Goal: Task Accomplishment & Management: Manage account settings

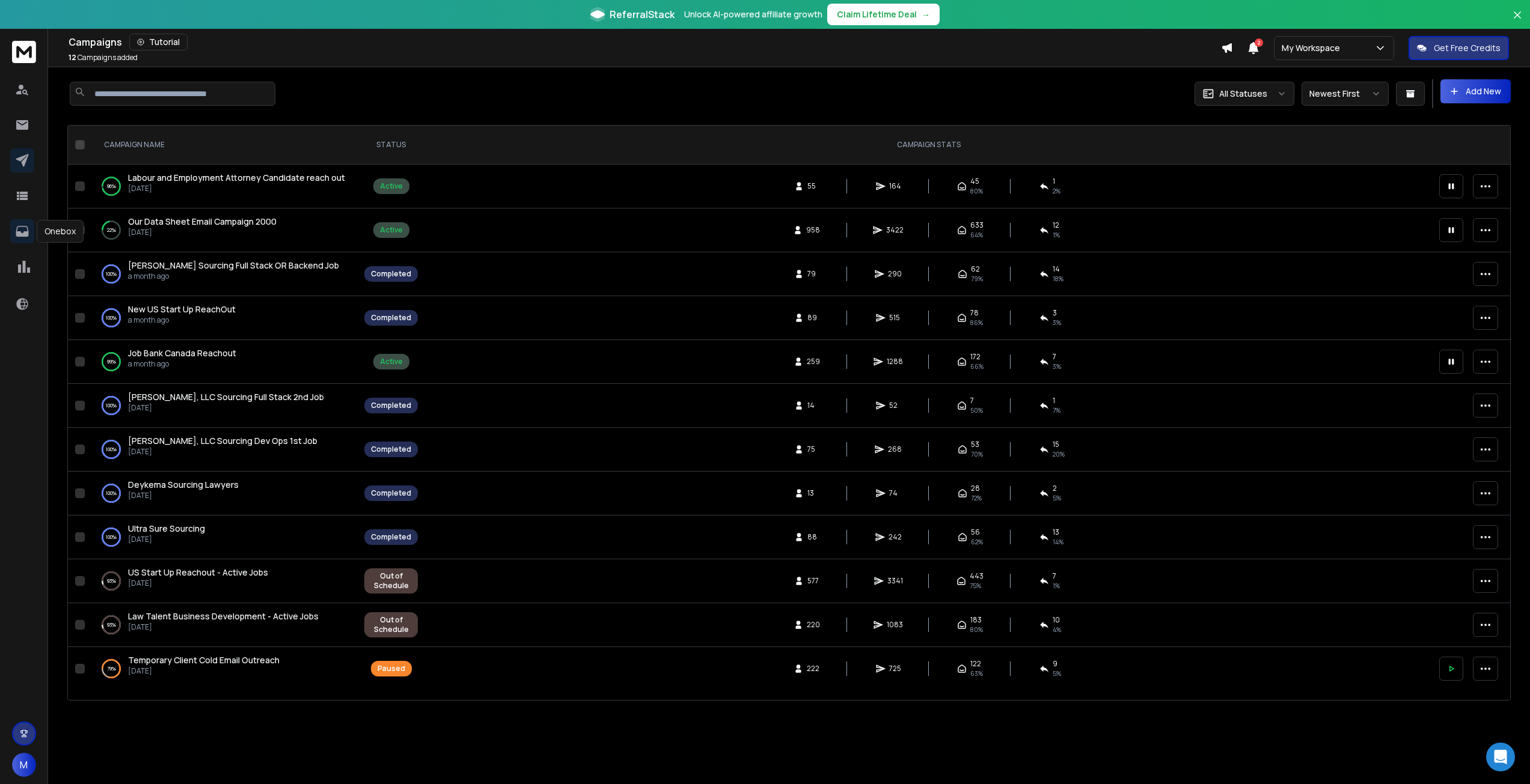
click at [15, 232] on icon at bounding box center [22, 231] width 14 height 14
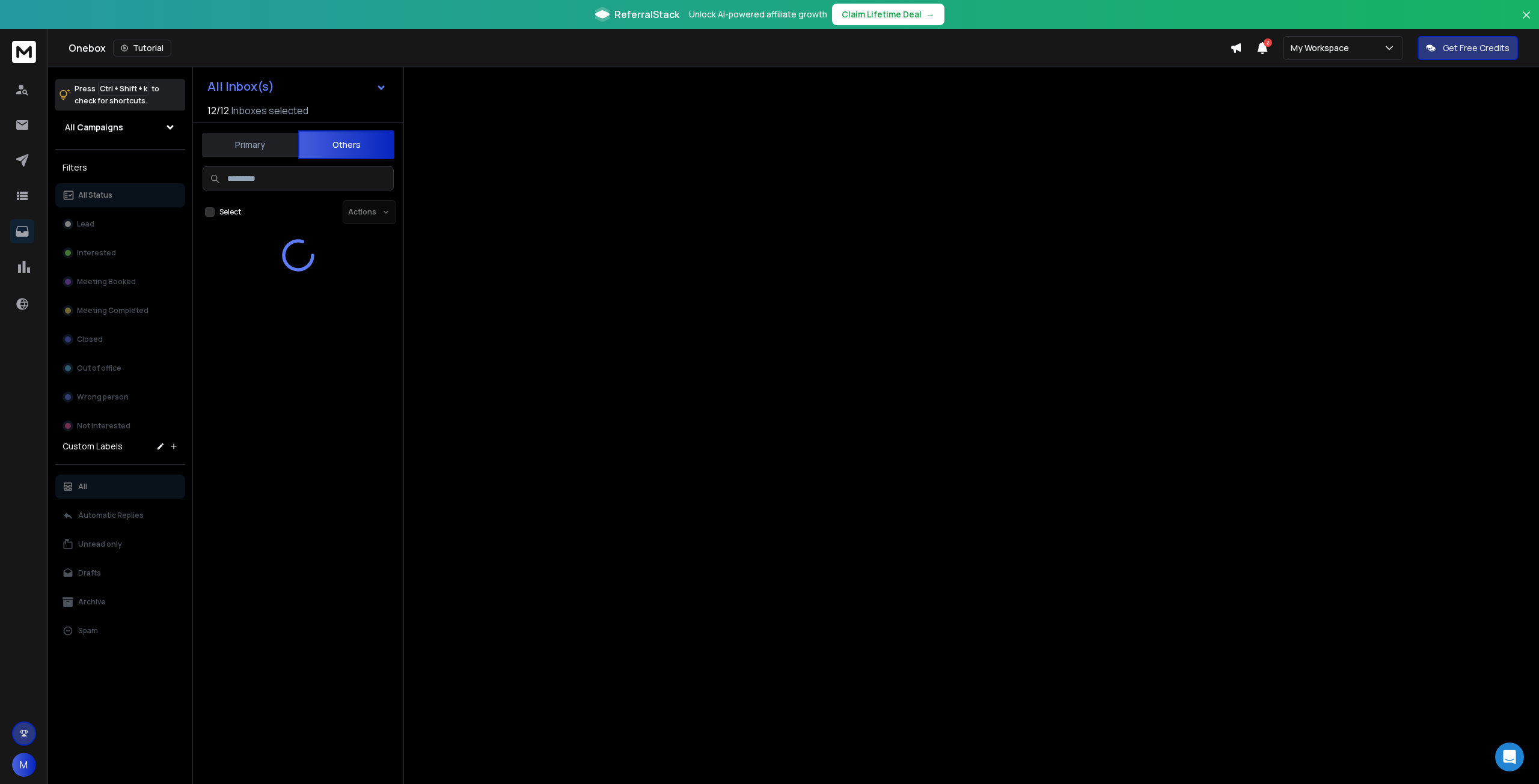
click at [342, 139] on button "Others" at bounding box center [347, 145] width 96 height 29
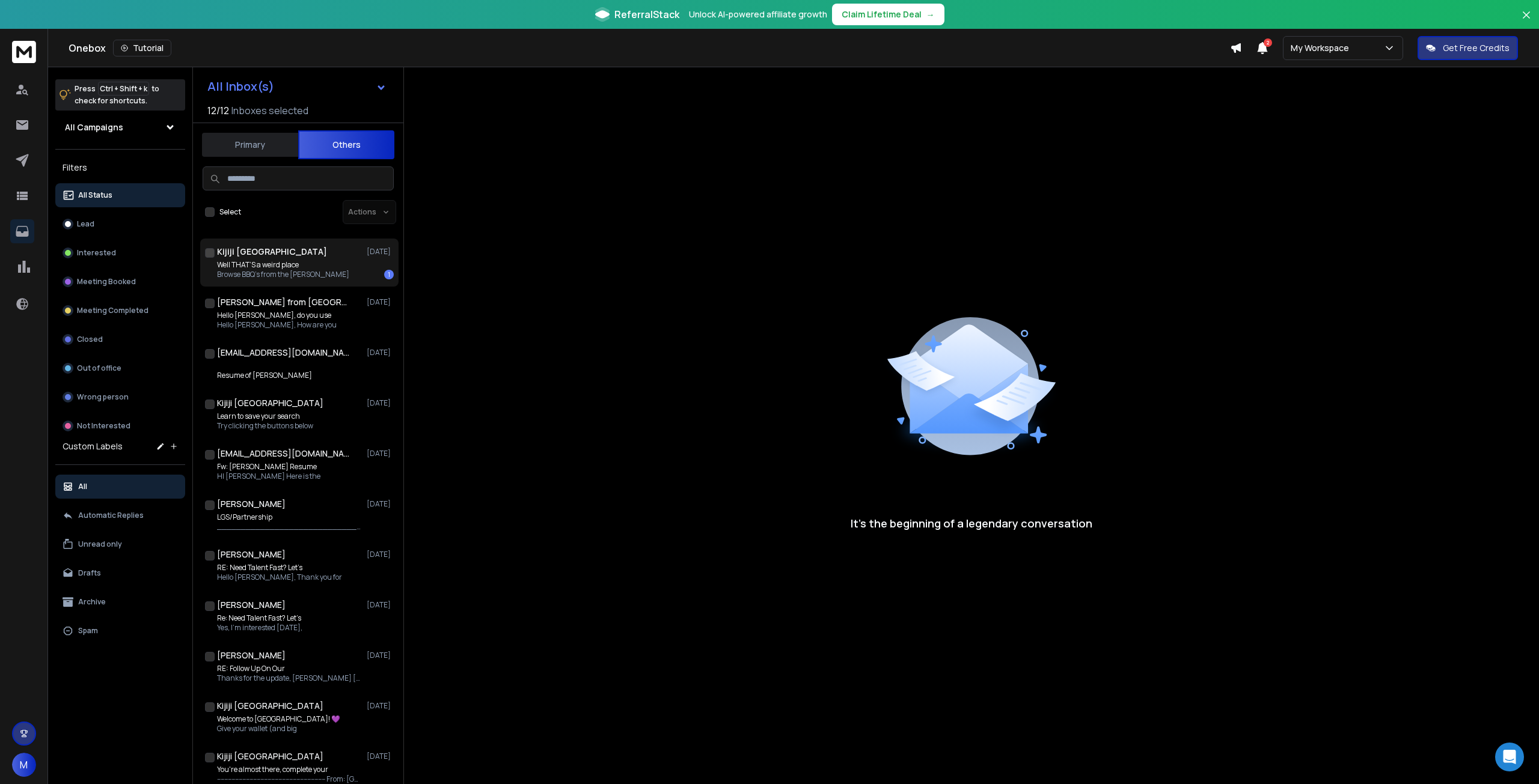
click at [263, 253] on h1 "Kijiji Canada" at bounding box center [272, 251] width 110 height 12
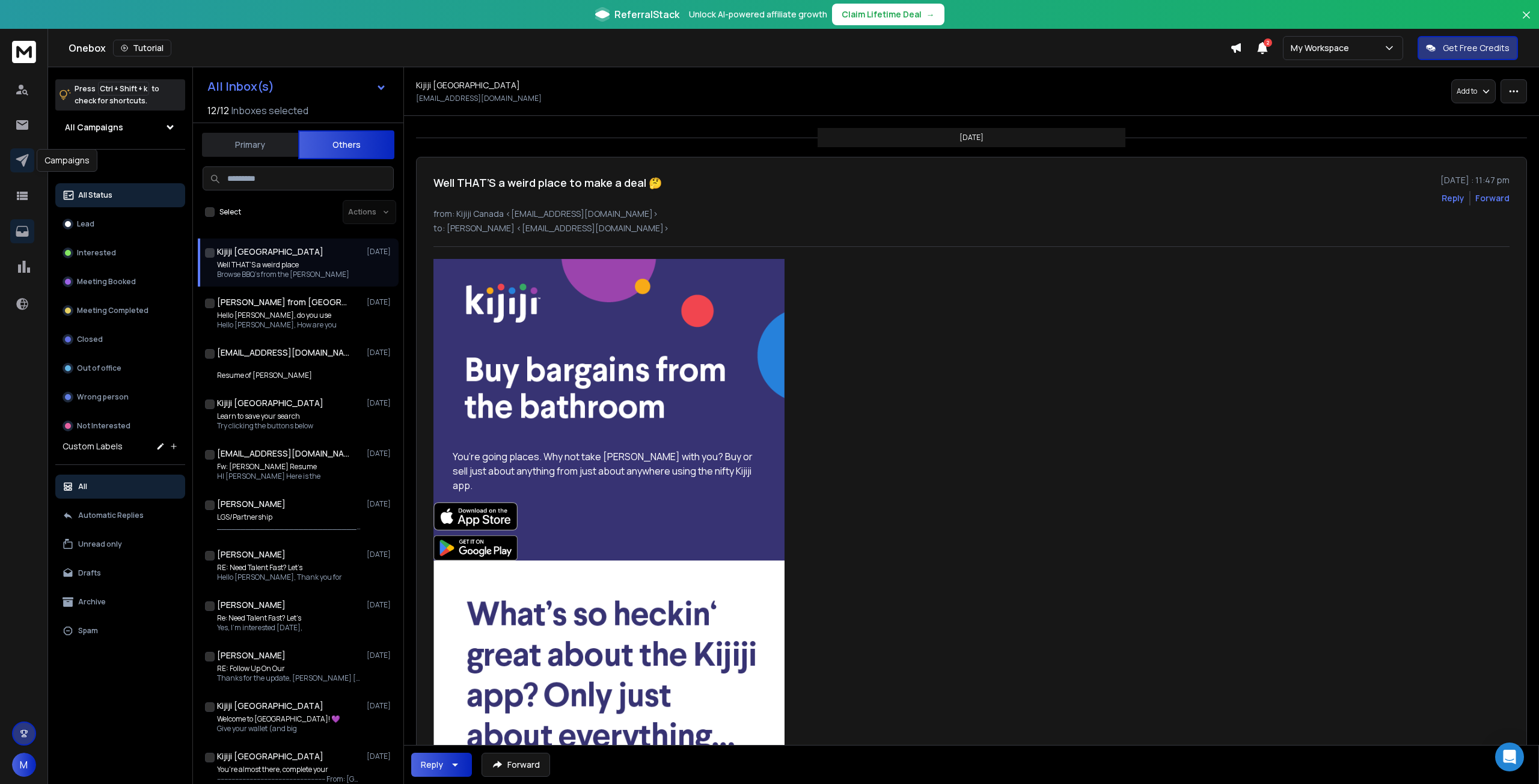
click at [32, 165] on link at bounding box center [21, 160] width 24 height 24
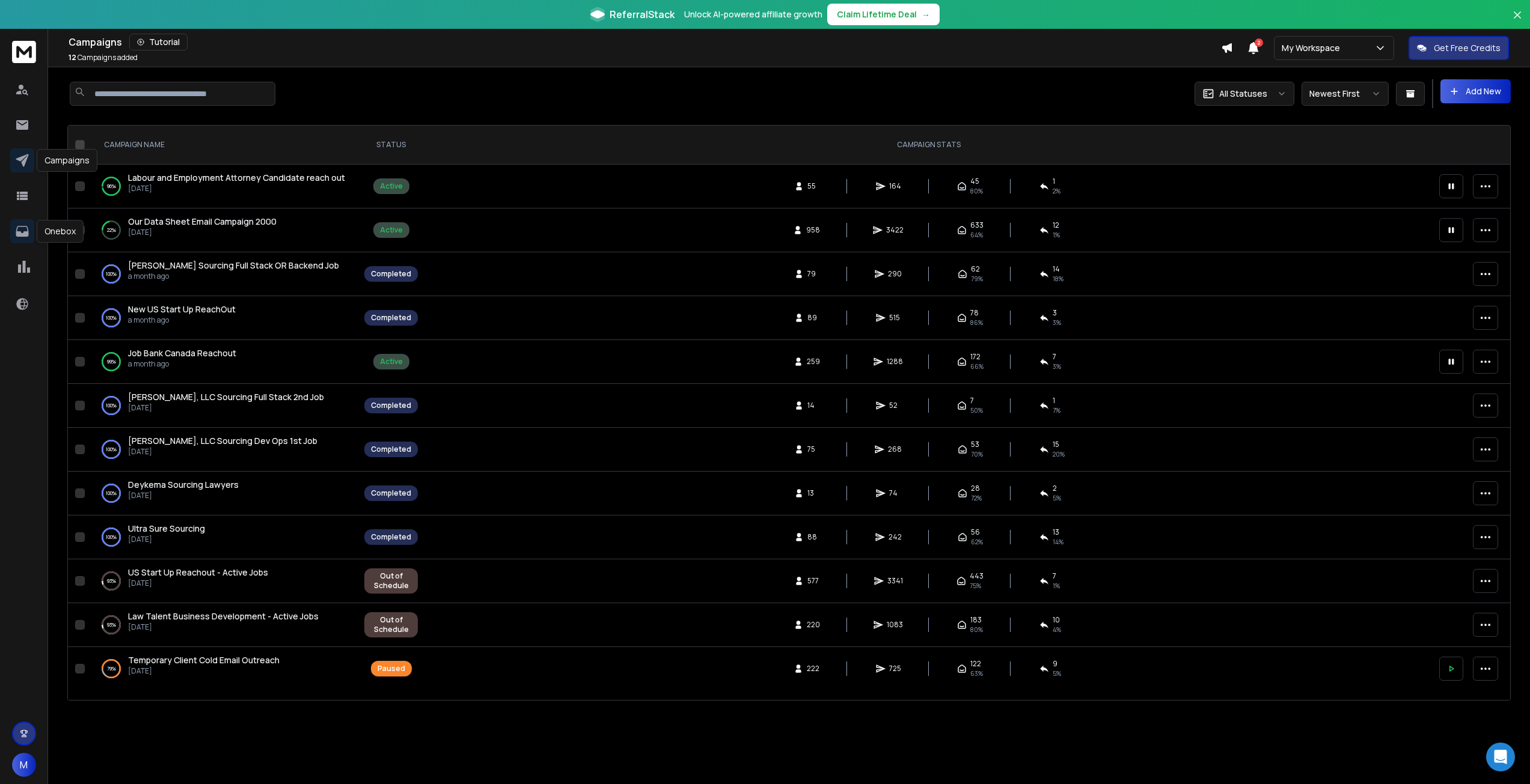
click at [10, 223] on link at bounding box center [21, 231] width 24 height 24
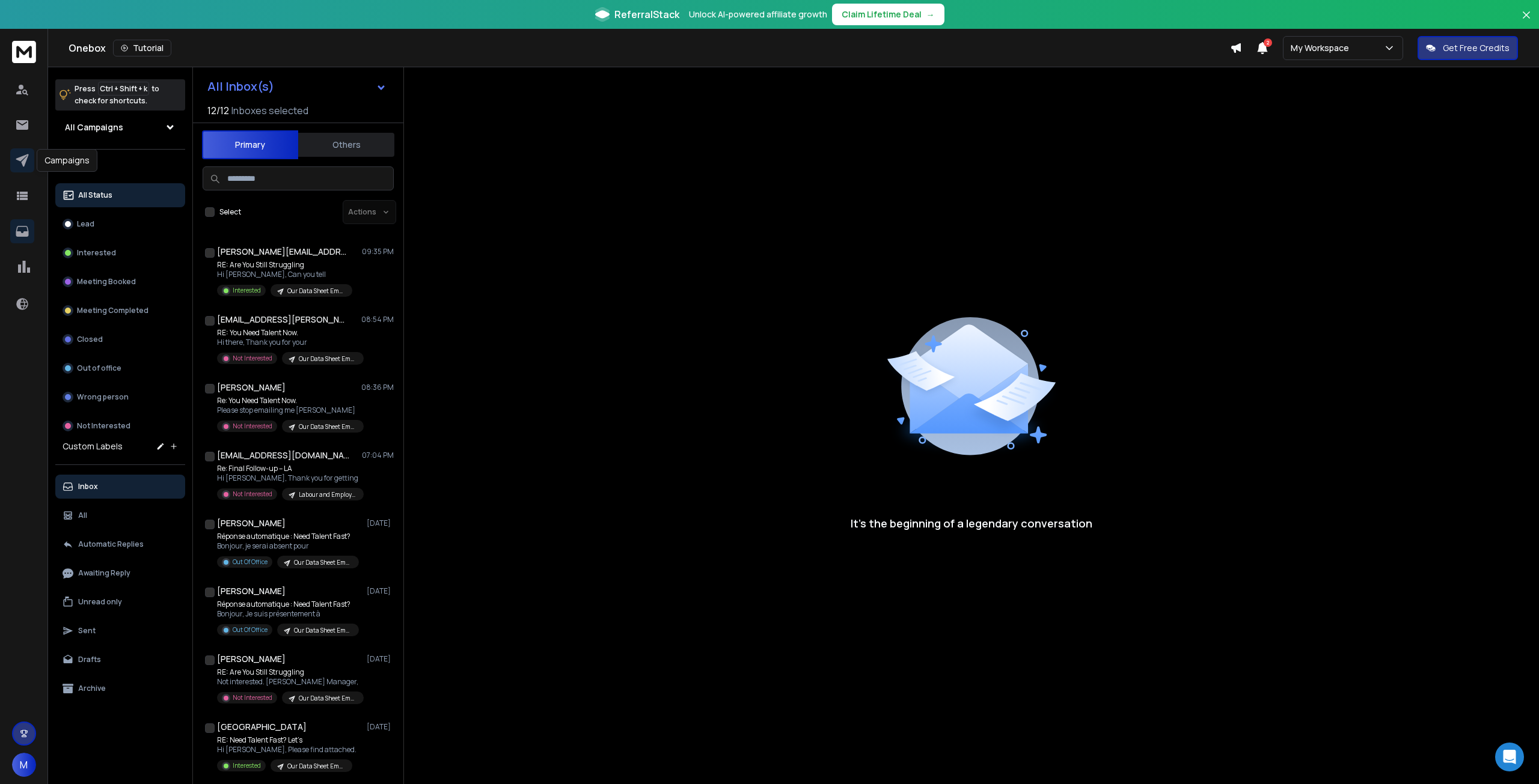
click at [22, 160] on icon at bounding box center [22, 161] width 14 height 14
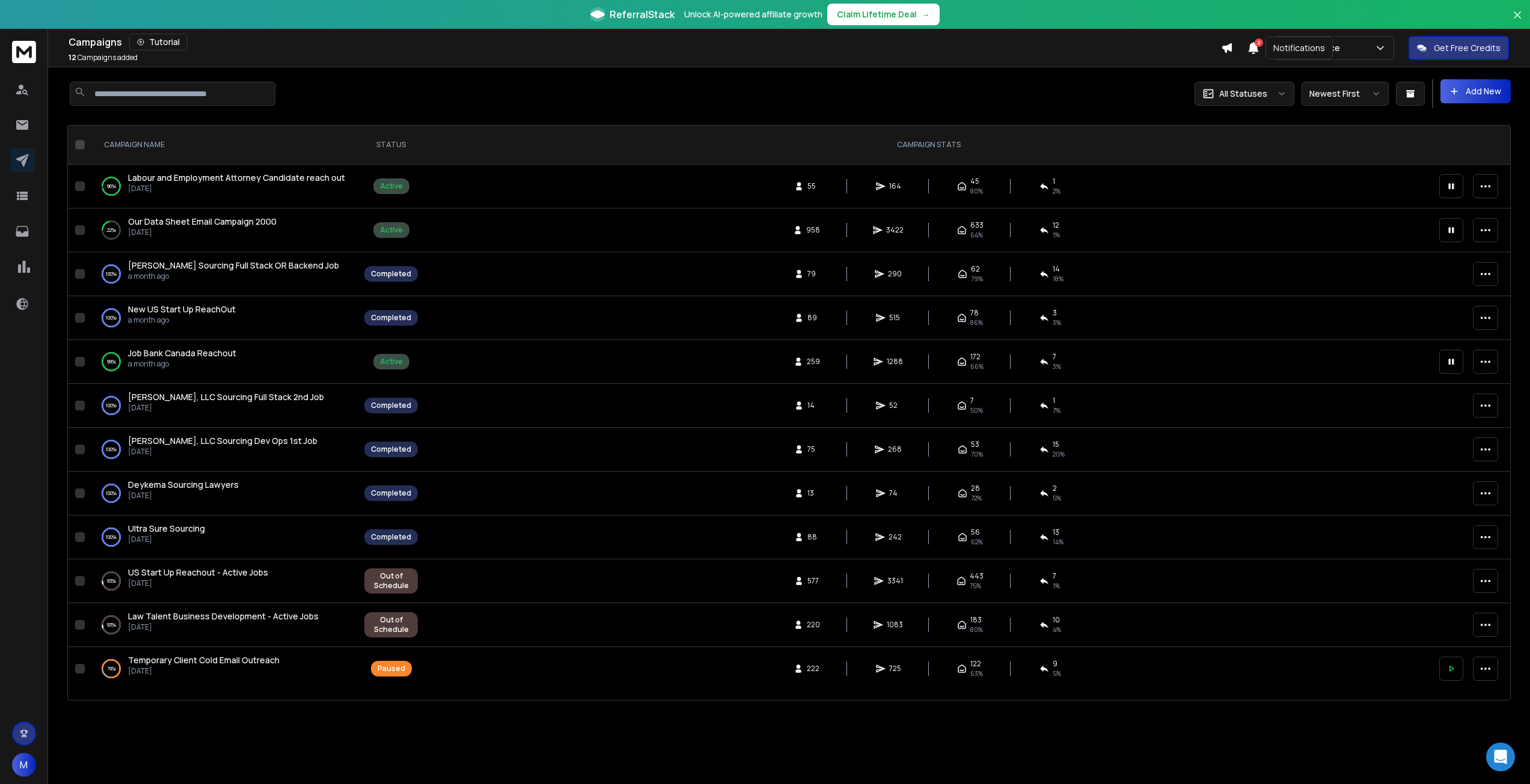
click at [1251, 50] on icon at bounding box center [1253, 47] width 12 height 12
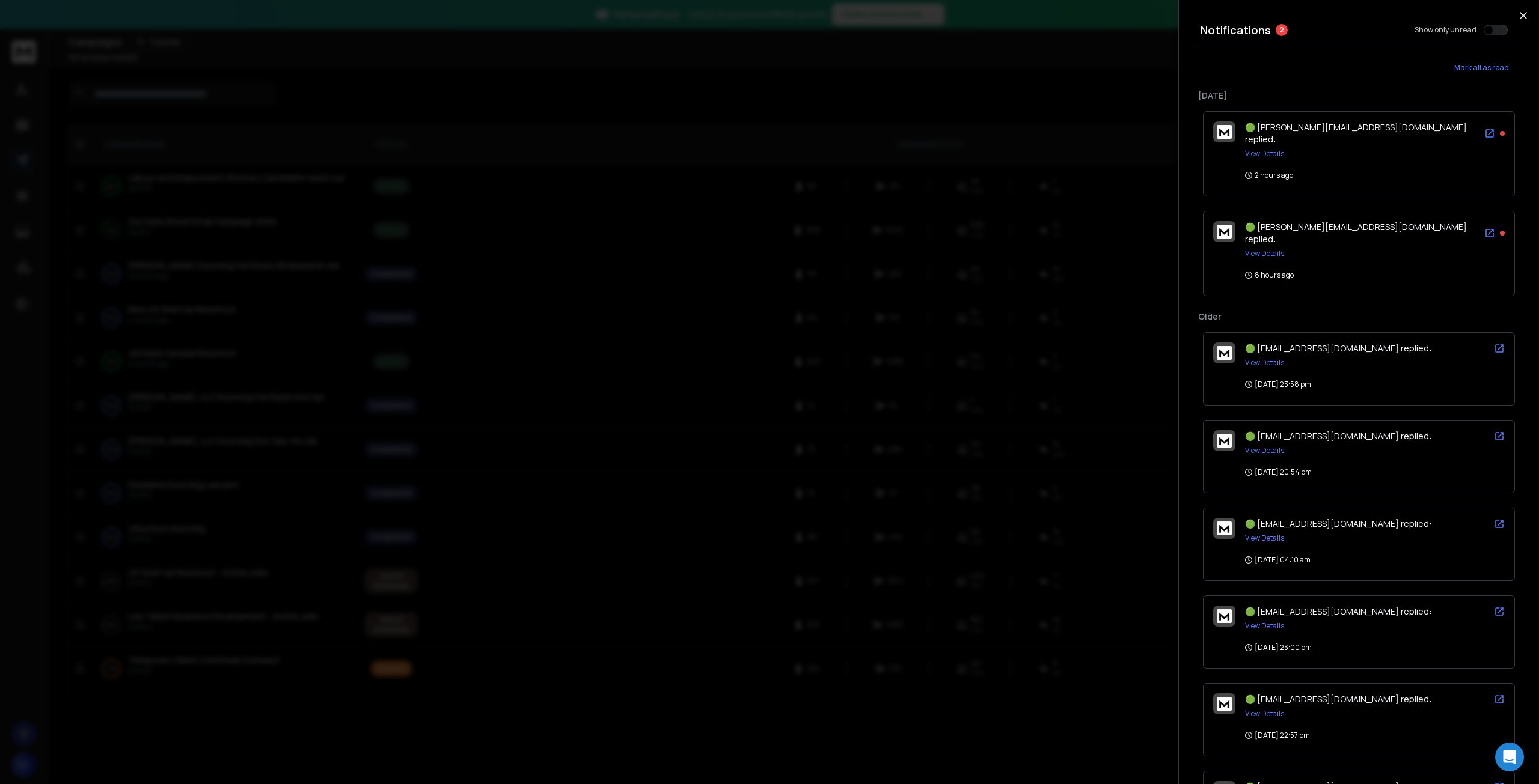
click at [1520, 16] on icon "button" at bounding box center [1523, 15] width 6 height 6
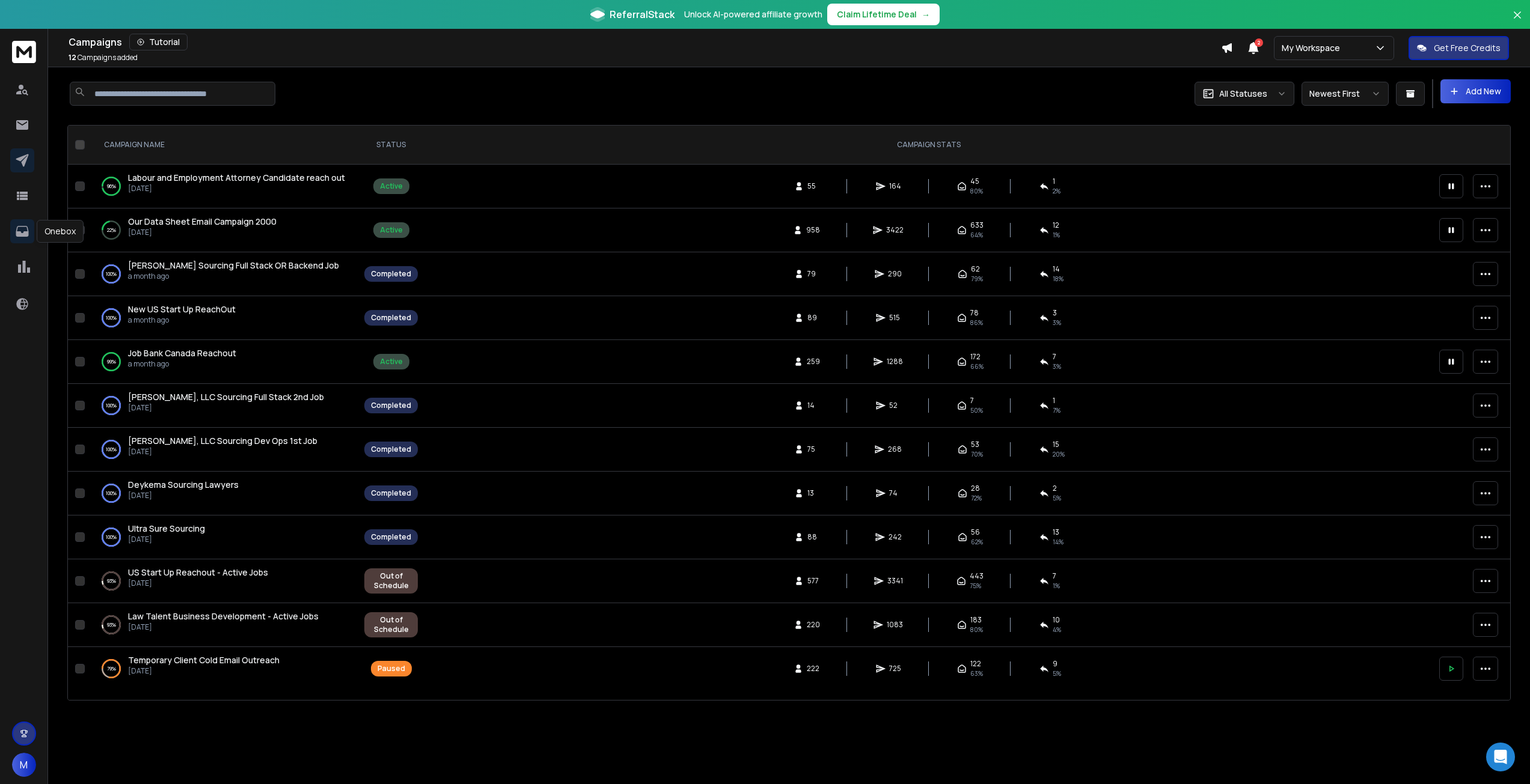
click at [18, 229] on icon at bounding box center [22, 231] width 14 height 14
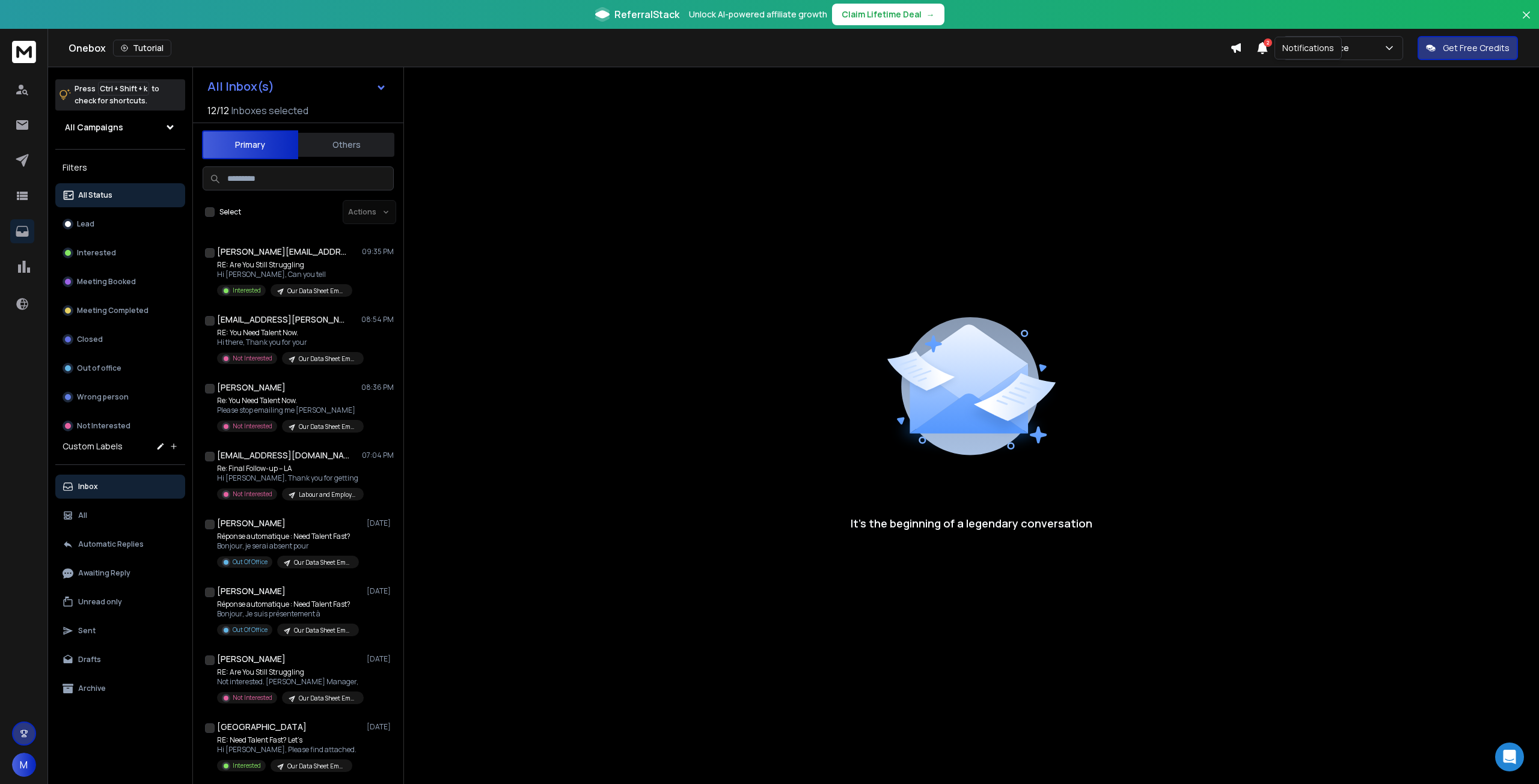
click at [1265, 49] on icon at bounding box center [1262, 46] width 11 height 12
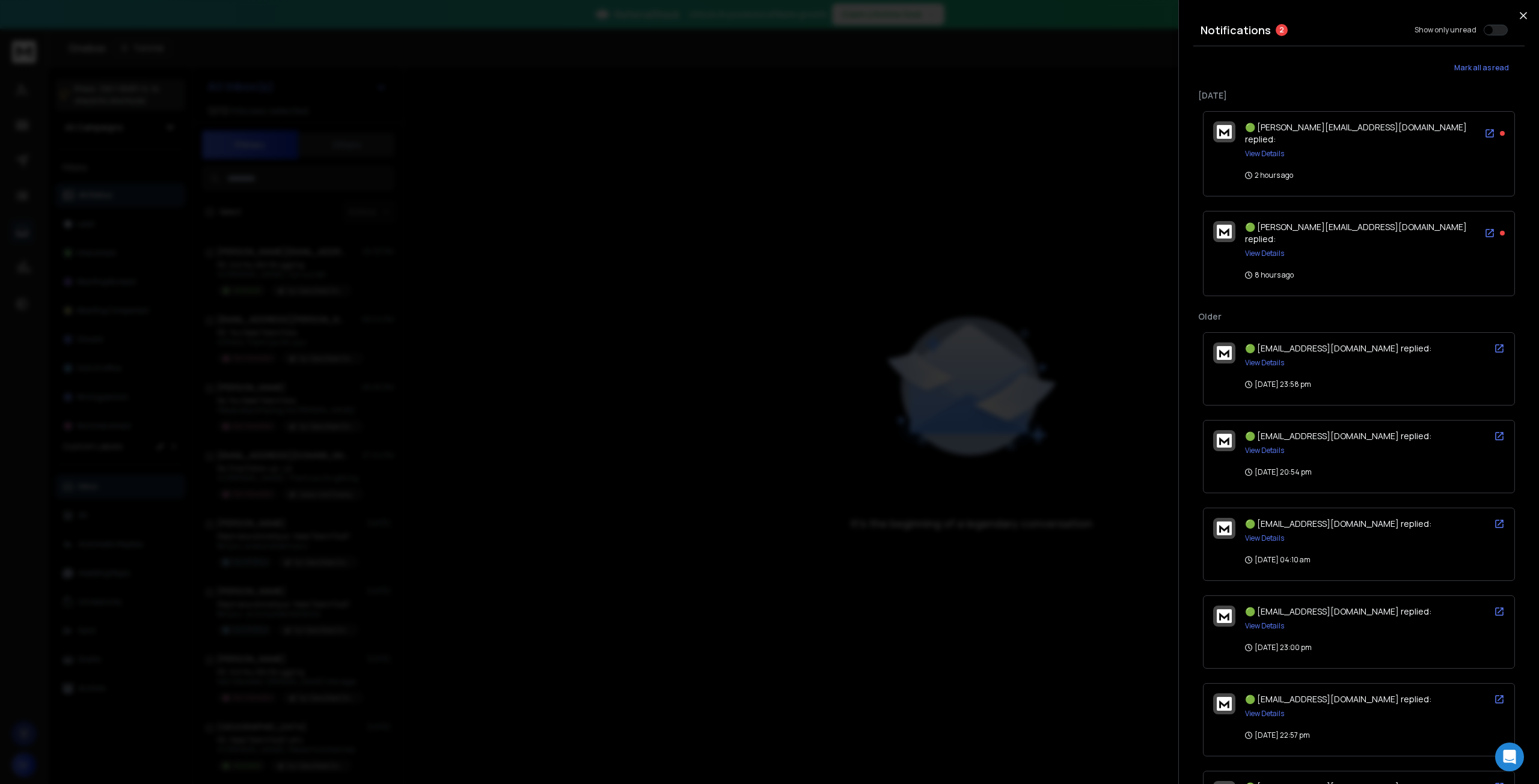
click at [1525, 13] on icon "button" at bounding box center [1523, 15] width 12 height 12
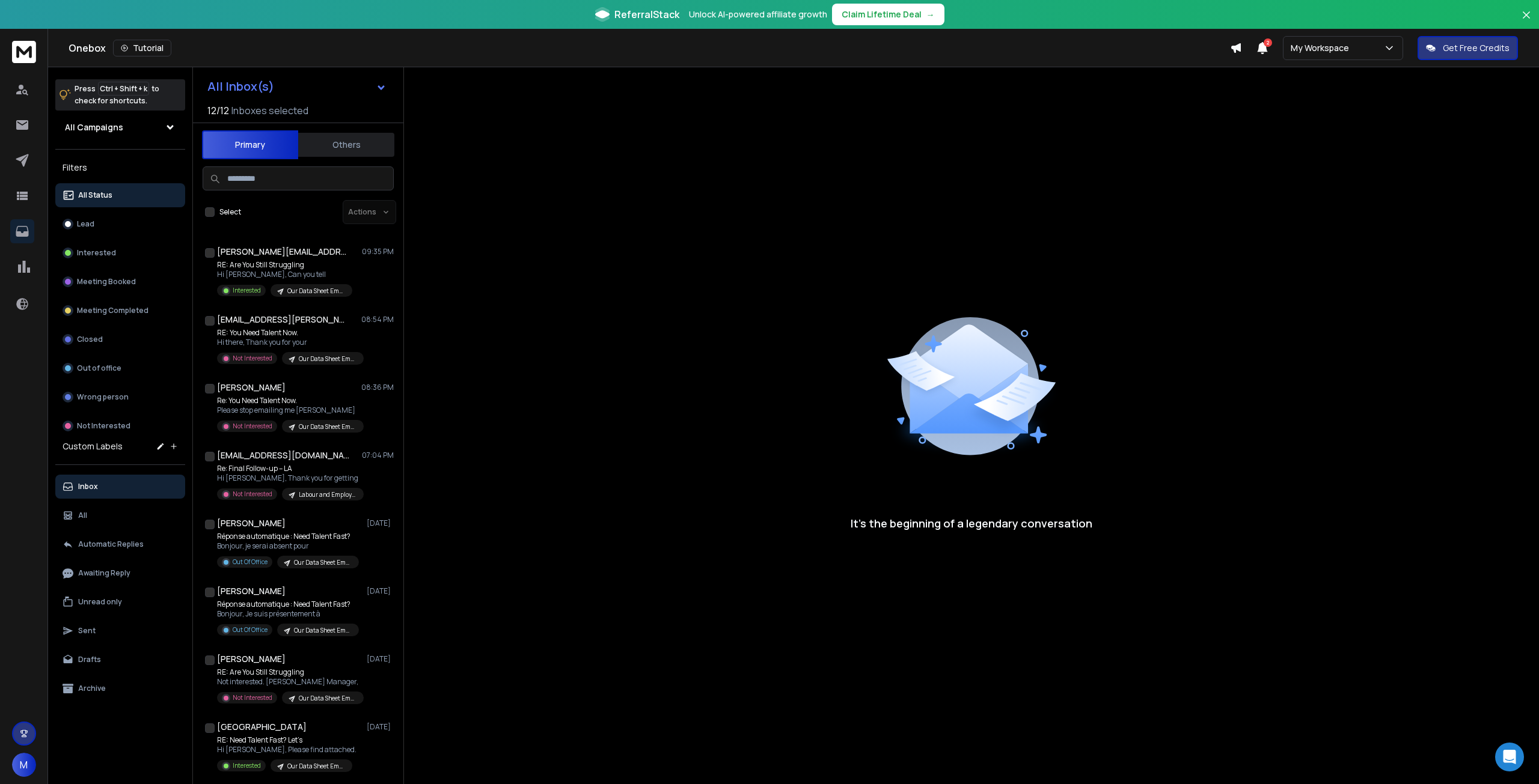
click at [275, 181] on input at bounding box center [298, 178] width 191 height 24
click at [33, 159] on body "ReferralStack Unlock AI-powered affiliate growth Lifetime Deals available! Clai…" at bounding box center [769, 392] width 1539 height 784
click at [21, 161] on icon at bounding box center [22, 161] width 14 height 14
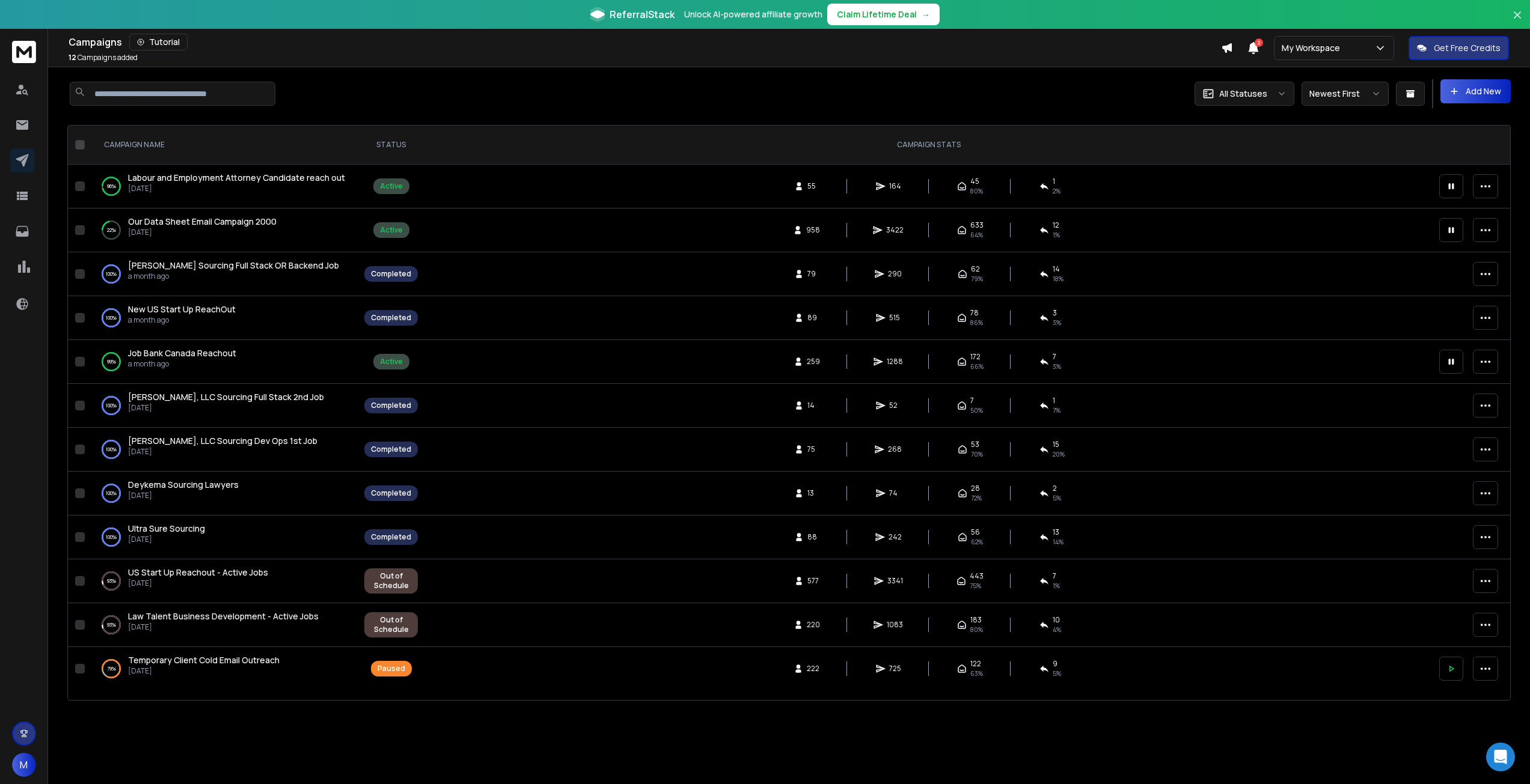
click at [282, 234] on div "22 % Our Data Sheet Email Campaign 2000 18 days ago" at bounding box center [223, 230] width 244 height 29
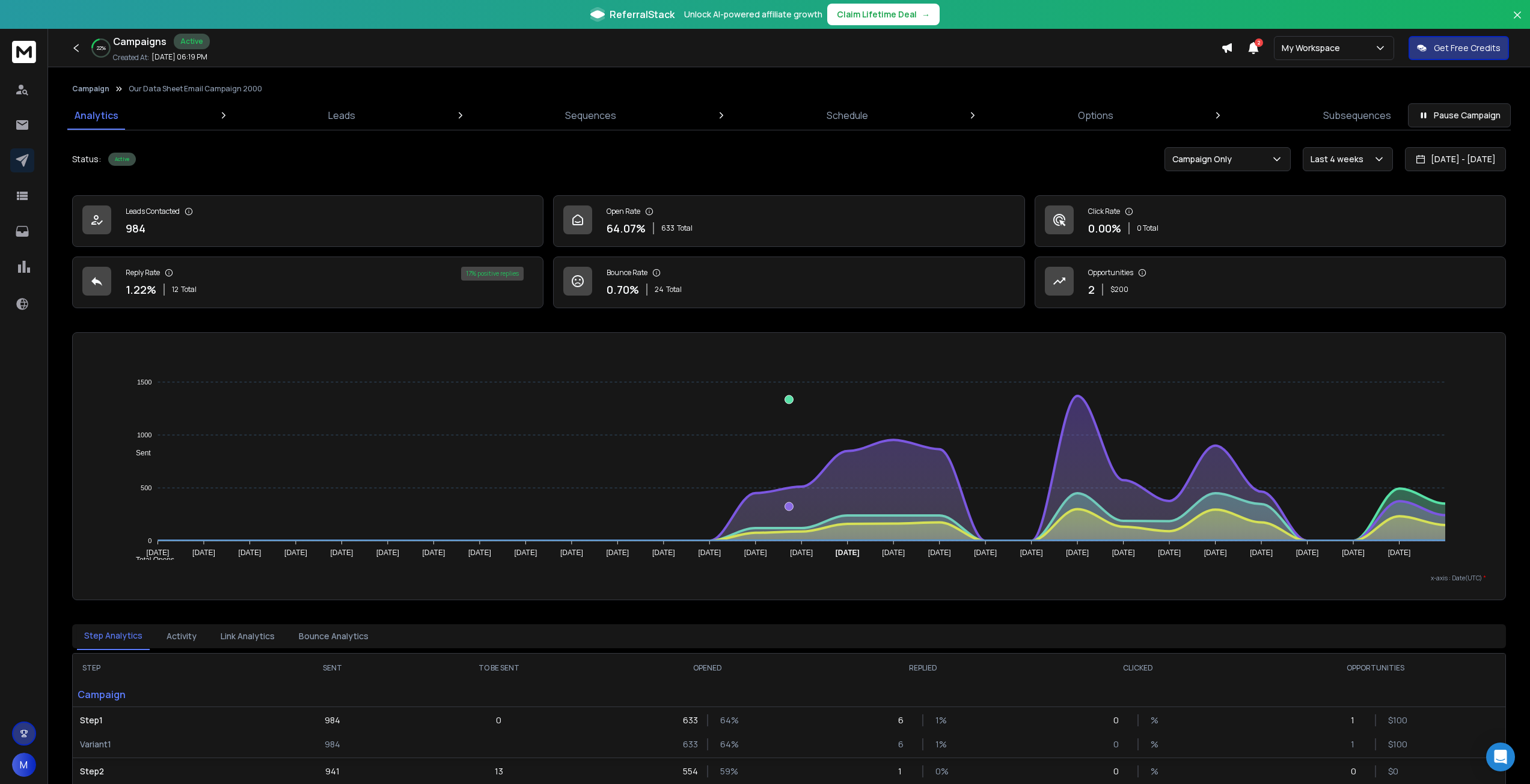
click at [255, 221] on link "Leads Contacted 984" at bounding box center [308, 221] width 472 height 52
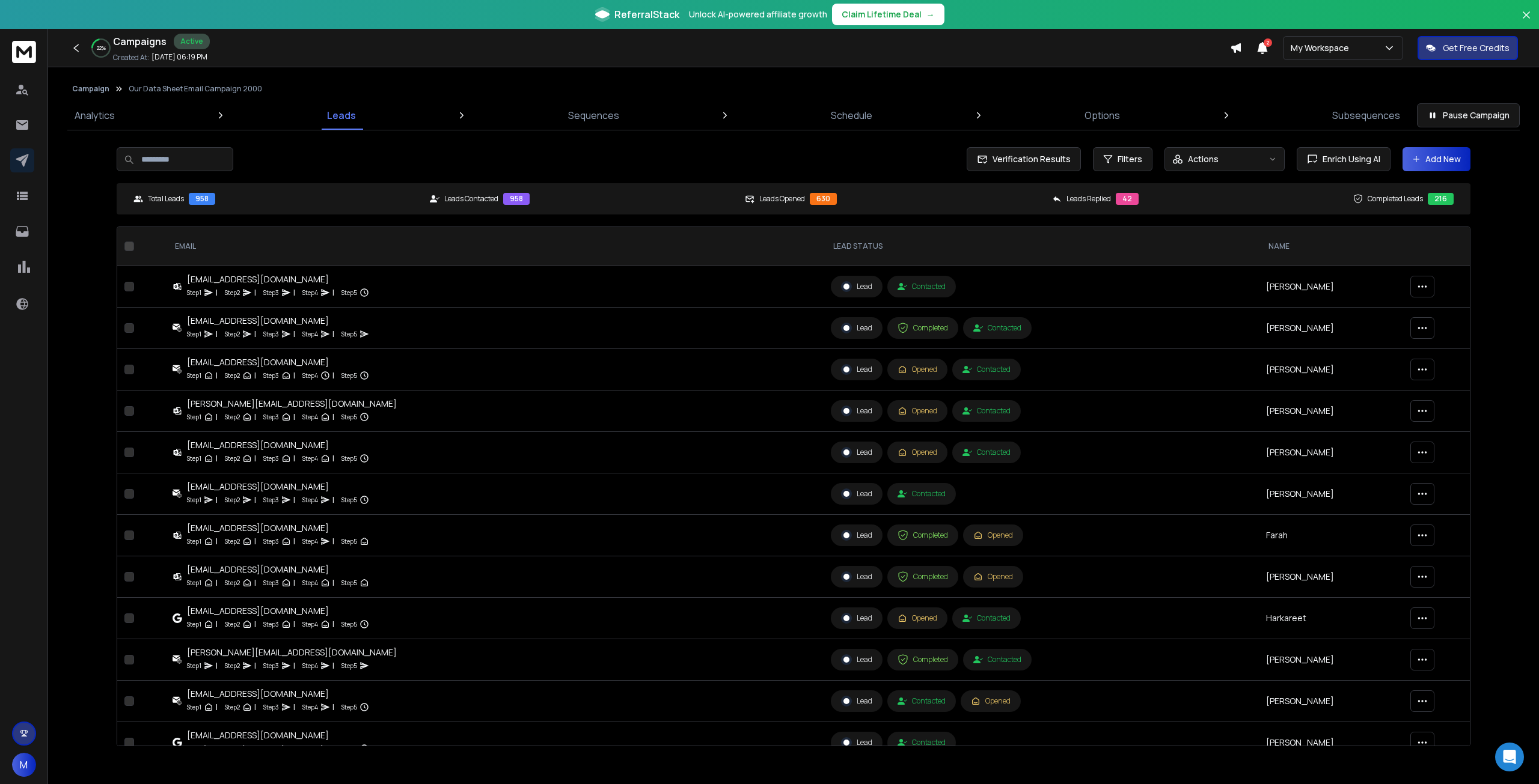
click at [178, 168] on input at bounding box center [175, 159] width 117 height 24
paste input "**********"
type input "**********"
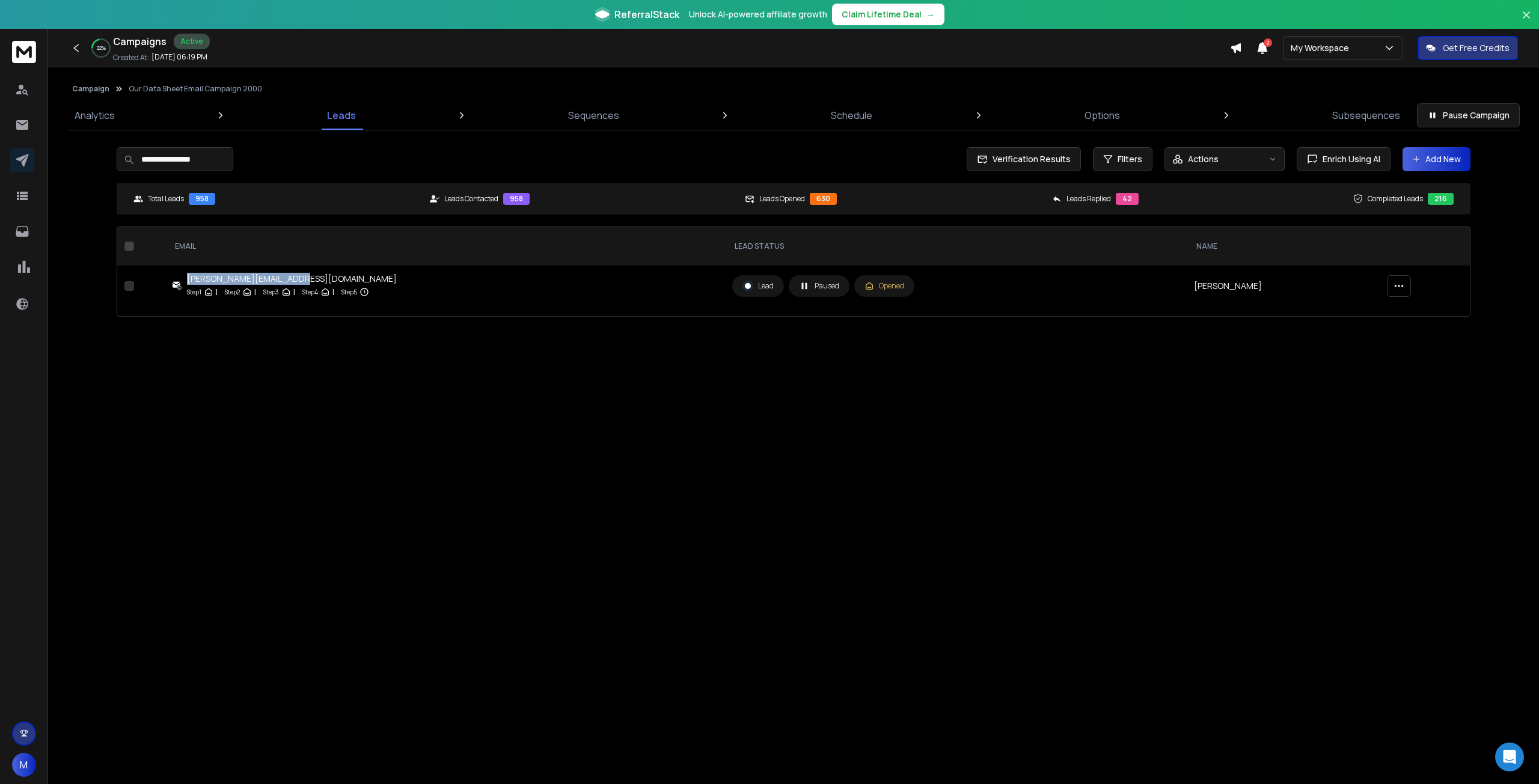
drag, startPoint x: 253, startPoint y: 276, endPoint x: 182, endPoint y: 277, distance: 71.0
click at [182, 277] on div "nainesh@everestsigns.com Step 1 | Step 2 | Step 3 | Step 4 | Step 5" at bounding box center [445, 287] width 546 height 27
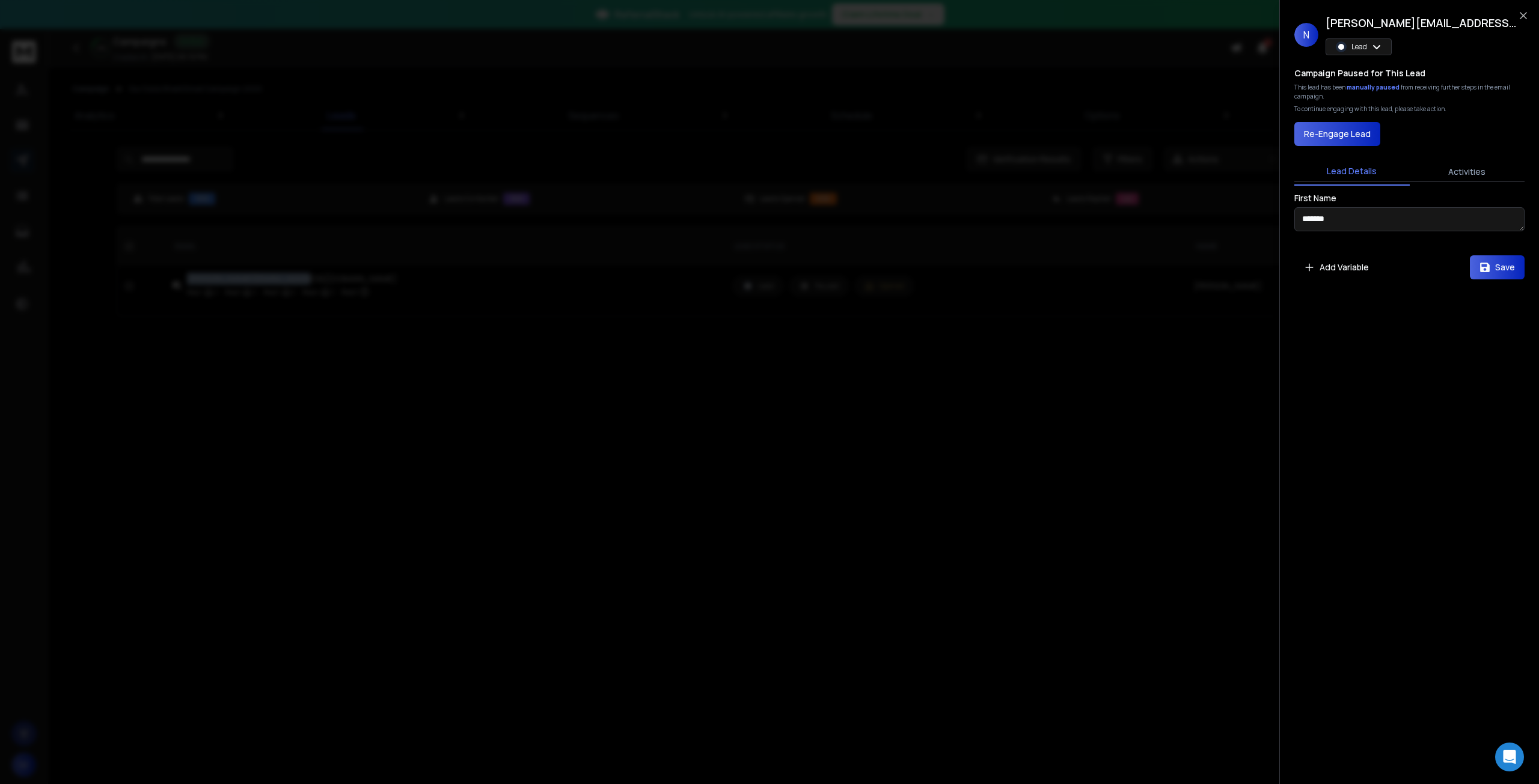
copy div "nainesh@everestsigns.com"
